Goal: Complete application form

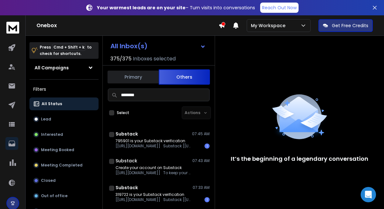
click at [129, 78] on button "Primary" at bounding box center [133, 77] width 51 height 14
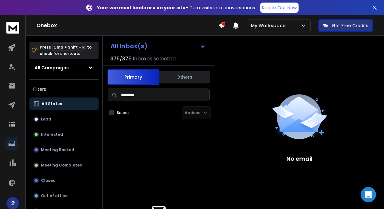
click at [180, 80] on button "Others" at bounding box center [184, 77] width 51 height 14
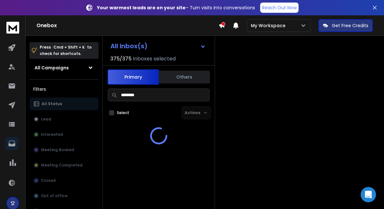
click at [134, 76] on button "Primary" at bounding box center [133, 76] width 51 height 15
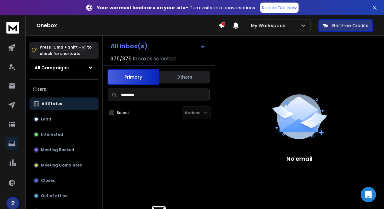
click at [174, 77] on button "Others" at bounding box center [184, 77] width 51 height 14
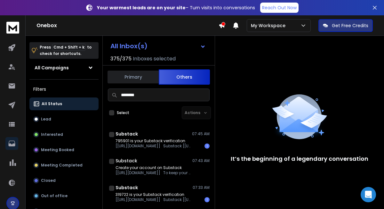
click at [140, 77] on button "Primary" at bounding box center [133, 77] width 51 height 14
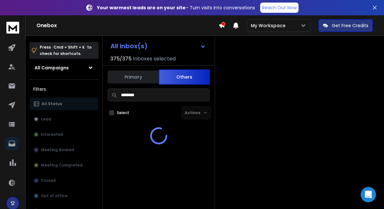
click at [181, 78] on button "Others" at bounding box center [184, 76] width 51 height 15
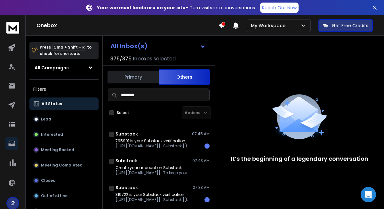
click at [118, 79] on button "Primary" at bounding box center [133, 77] width 51 height 14
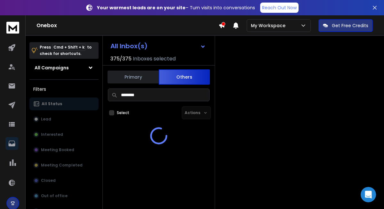
click at [172, 76] on button "Others" at bounding box center [184, 76] width 51 height 15
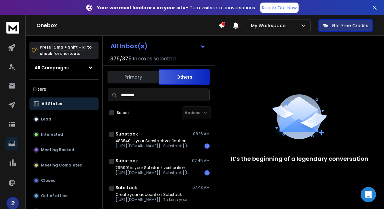
click at [136, 80] on button "Primary" at bounding box center [133, 77] width 51 height 14
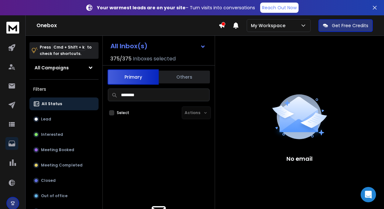
click at [180, 77] on button "Others" at bounding box center [184, 77] width 51 height 14
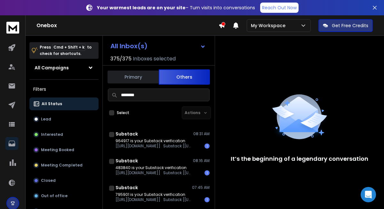
click at [139, 78] on button "Primary" at bounding box center [133, 77] width 51 height 14
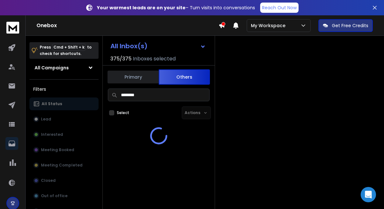
click at [184, 78] on button "Others" at bounding box center [184, 76] width 51 height 15
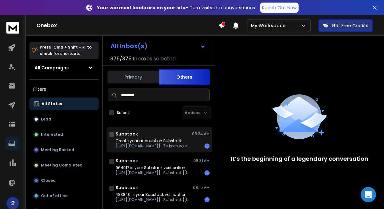
click at [157, 143] on p "Create your account on Substack" at bounding box center [154, 141] width 77 height 5
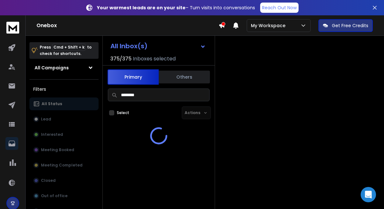
click at [141, 78] on button "Primary" at bounding box center [133, 76] width 51 height 15
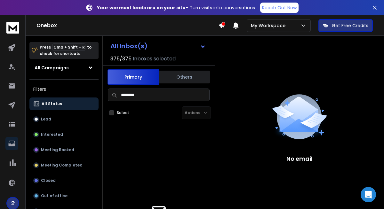
click at [180, 76] on button "Others" at bounding box center [184, 77] width 51 height 14
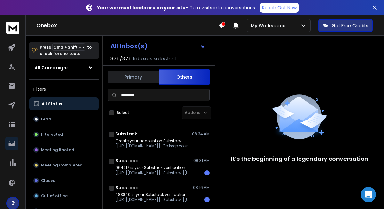
click at [144, 80] on button "Primary" at bounding box center [133, 77] width 51 height 14
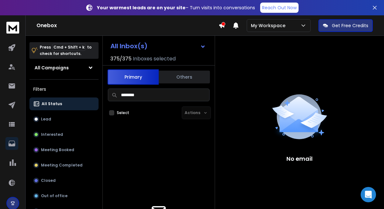
click at [191, 78] on button "Others" at bounding box center [184, 77] width 51 height 14
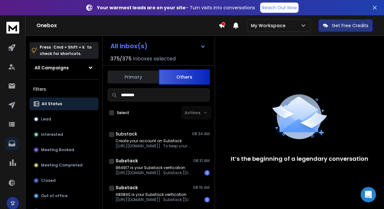
click at [138, 78] on button "Primary" at bounding box center [133, 77] width 51 height 14
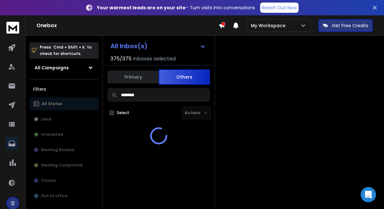
click at [193, 77] on button "Others" at bounding box center [184, 76] width 51 height 15
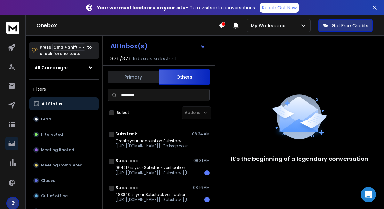
click at [143, 77] on button "Primary" at bounding box center [133, 77] width 51 height 14
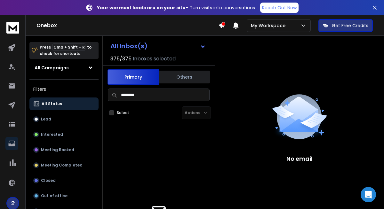
click at [173, 76] on button "Others" at bounding box center [184, 77] width 51 height 14
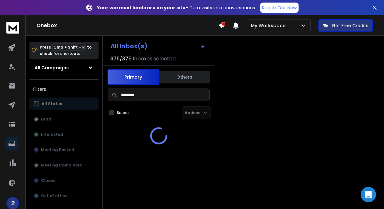
click at [128, 79] on button "Primary" at bounding box center [133, 76] width 51 height 15
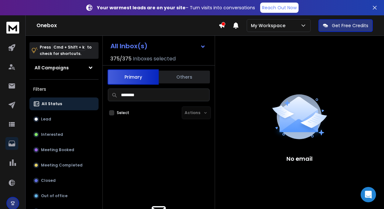
click at [185, 77] on button "Others" at bounding box center [184, 77] width 51 height 14
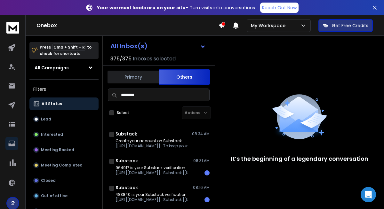
click at [126, 80] on button "Primary" at bounding box center [133, 77] width 51 height 14
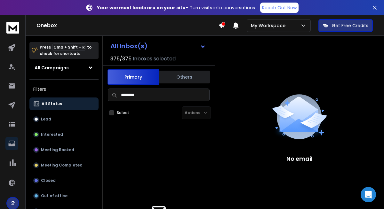
click at [176, 75] on button "Others" at bounding box center [184, 77] width 51 height 14
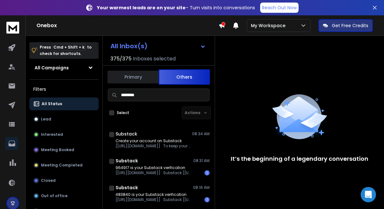
click at [133, 81] on button "Primary" at bounding box center [133, 77] width 51 height 14
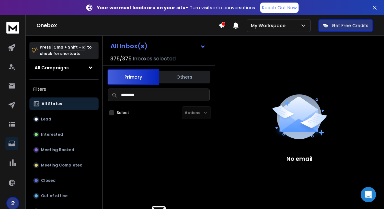
click at [174, 78] on button "Others" at bounding box center [184, 77] width 51 height 14
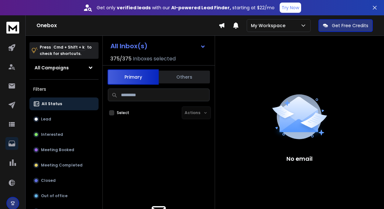
click at [195, 79] on button "Others" at bounding box center [184, 77] width 51 height 14
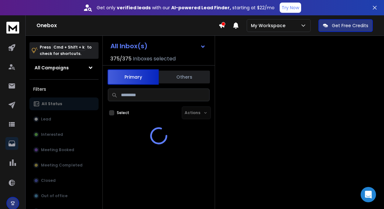
click at [132, 80] on button "Primary" at bounding box center [133, 76] width 51 height 15
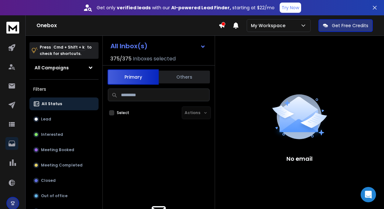
click at [181, 79] on button "Others" at bounding box center [184, 77] width 51 height 14
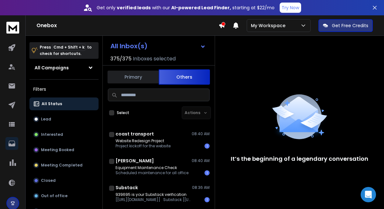
click at [155, 95] on input at bounding box center [159, 95] width 102 height 13
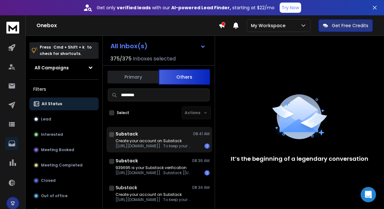
type input "********"
click at [137, 139] on p "Create your account on Substack" at bounding box center [154, 141] width 77 height 5
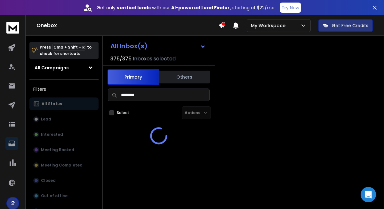
click at [142, 78] on button "Primary" at bounding box center [133, 76] width 51 height 15
click at [186, 78] on button "Others" at bounding box center [184, 77] width 51 height 14
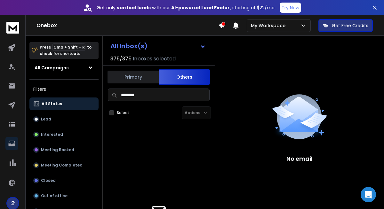
click at [121, 77] on button "Primary" at bounding box center [133, 77] width 51 height 14
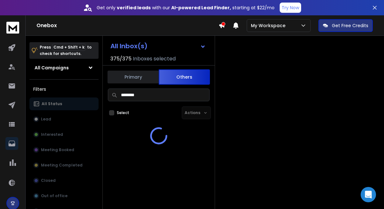
click at [181, 76] on button "Others" at bounding box center [184, 76] width 51 height 15
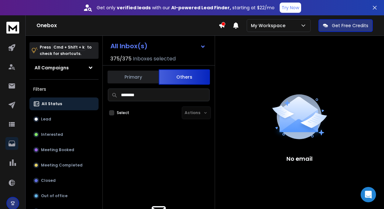
click at [181, 76] on button "Others" at bounding box center [184, 76] width 51 height 15
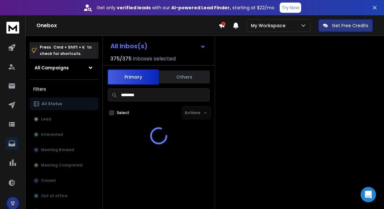
click at [134, 77] on button "Primary" at bounding box center [133, 76] width 51 height 15
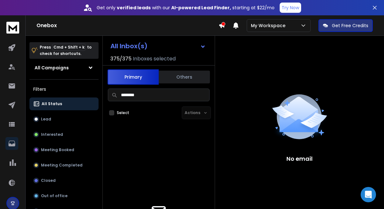
click at [185, 78] on button "Others" at bounding box center [184, 77] width 51 height 14
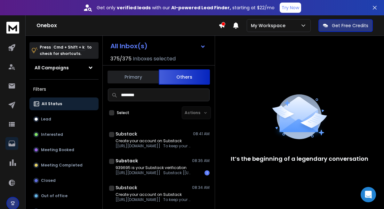
click at [136, 78] on button "Primary" at bounding box center [133, 77] width 51 height 14
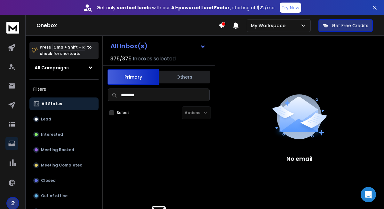
click at [183, 76] on button "Others" at bounding box center [184, 77] width 51 height 14
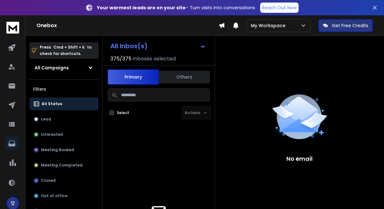
click at [180, 74] on button "Others" at bounding box center [184, 77] width 51 height 14
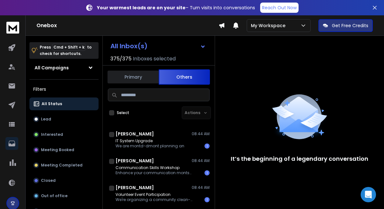
click at [153, 92] on input at bounding box center [159, 95] width 102 height 13
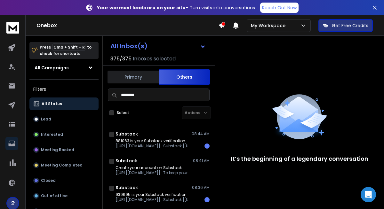
type input "********"
click at [142, 78] on button "Primary" at bounding box center [133, 77] width 51 height 14
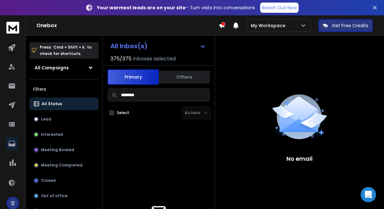
click at [191, 78] on button "Others" at bounding box center [184, 77] width 51 height 14
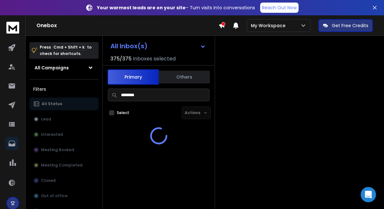
click at [145, 78] on button "Primary" at bounding box center [133, 76] width 51 height 15
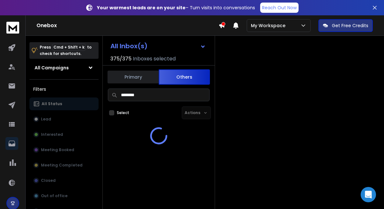
click at [177, 79] on button "Others" at bounding box center [184, 76] width 51 height 15
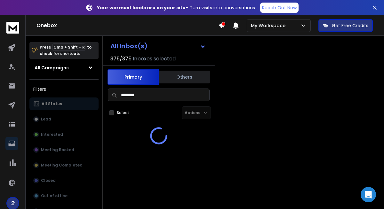
click at [122, 78] on button "Primary" at bounding box center [133, 76] width 51 height 15
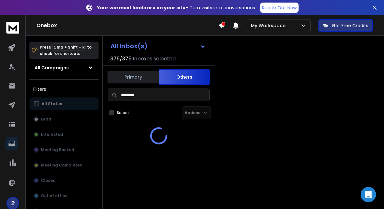
click at [178, 78] on button "Others" at bounding box center [184, 76] width 51 height 15
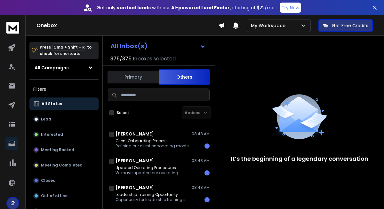
click at [146, 91] on input at bounding box center [159, 95] width 102 height 13
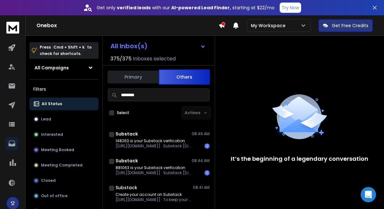
type input "********"
